Goal: Navigation & Orientation: Find specific page/section

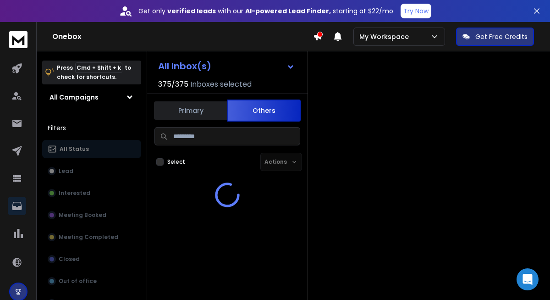
click at [248, 109] on button "Others" at bounding box center [263, 110] width 73 height 22
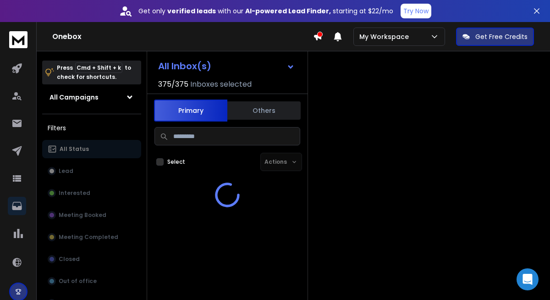
click at [199, 115] on button "Primary" at bounding box center [190, 110] width 73 height 22
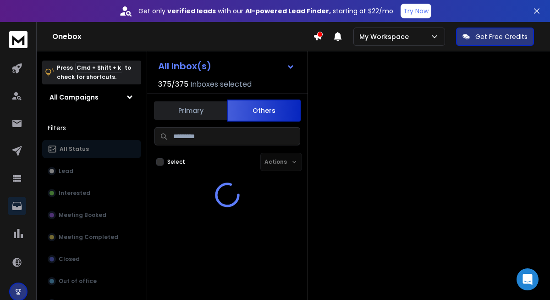
click at [266, 112] on button "Others" at bounding box center [263, 110] width 73 height 22
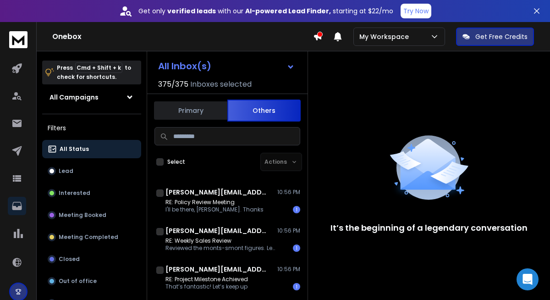
click at [206, 113] on button "Primary" at bounding box center [190, 110] width 73 height 20
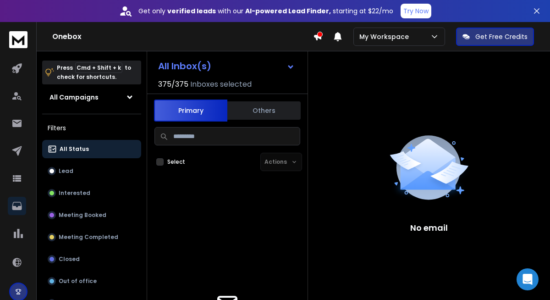
click at [247, 111] on button "Others" at bounding box center [263, 110] width 73 height 20
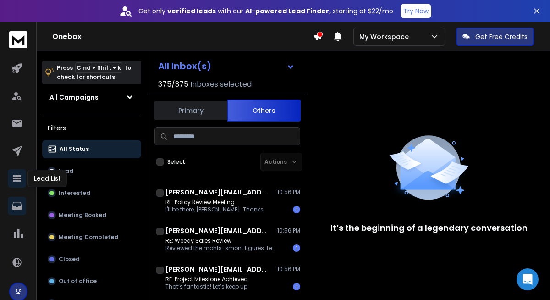
click at [14, 182] on icon at bounding box center [16, 178] width 11 height 11
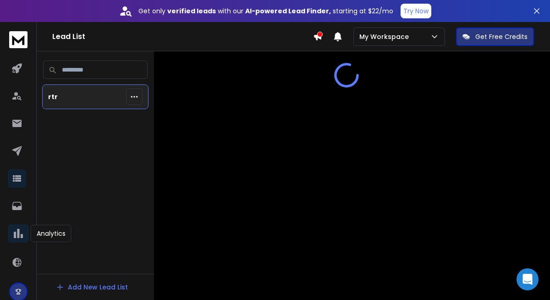
click at [19, 236] on icon at bounding box center [18, 233] width 9 height 9
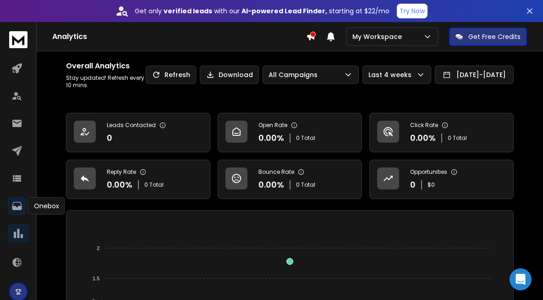
click at [13, 210] on icon at bounding box center [16, 205] width 11 height 11
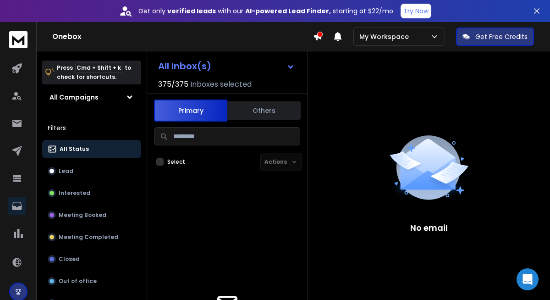
click at [249, 115] on button "Others" at bounding box center [263, 110] width 73 height 20
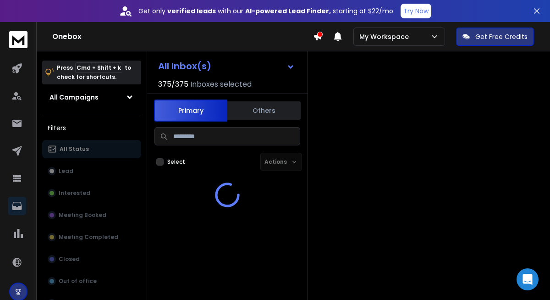
click at [199, 112] on button "Primary" at bounding box center [190, 110] width 73 height 22
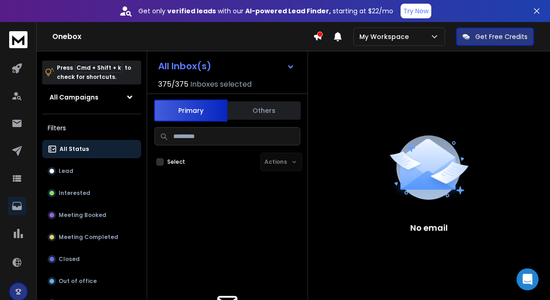
click at [257, 113] on button "Others" at bounding box center [263, 110] width 73 height 20
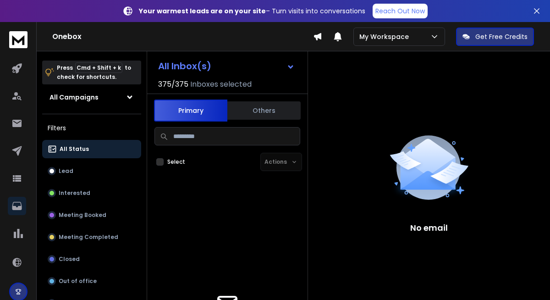
click at [251, 108] on button "Others" at bounding box center [263, 110] width 73 height 20
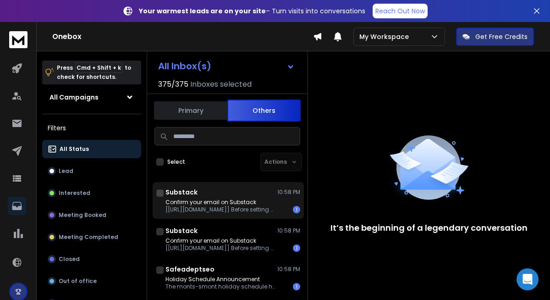
click at [235, 197] on div "Substack 10:58 PM Confirm your email on Substack [https://eotrx.substackcdn.com…" at bounding box center [232, 200] width 135 height 26
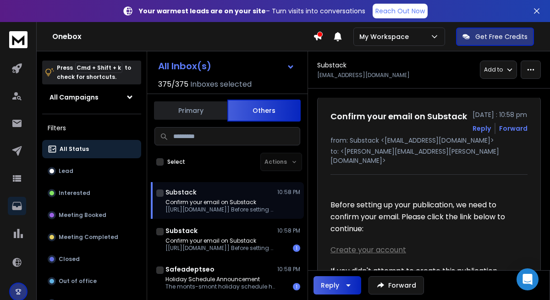
scroll to position [24, 0]
